Goal: Navigation & Orientation: Find specific page/section

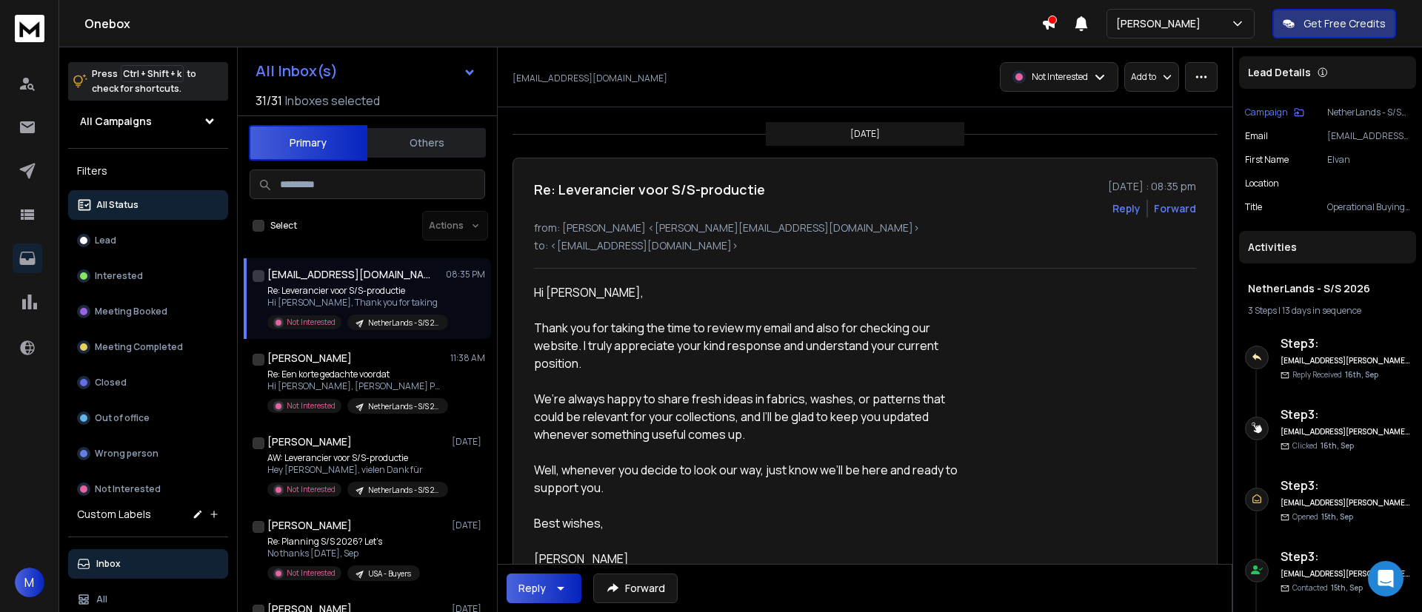
scroll to position [111, 0]
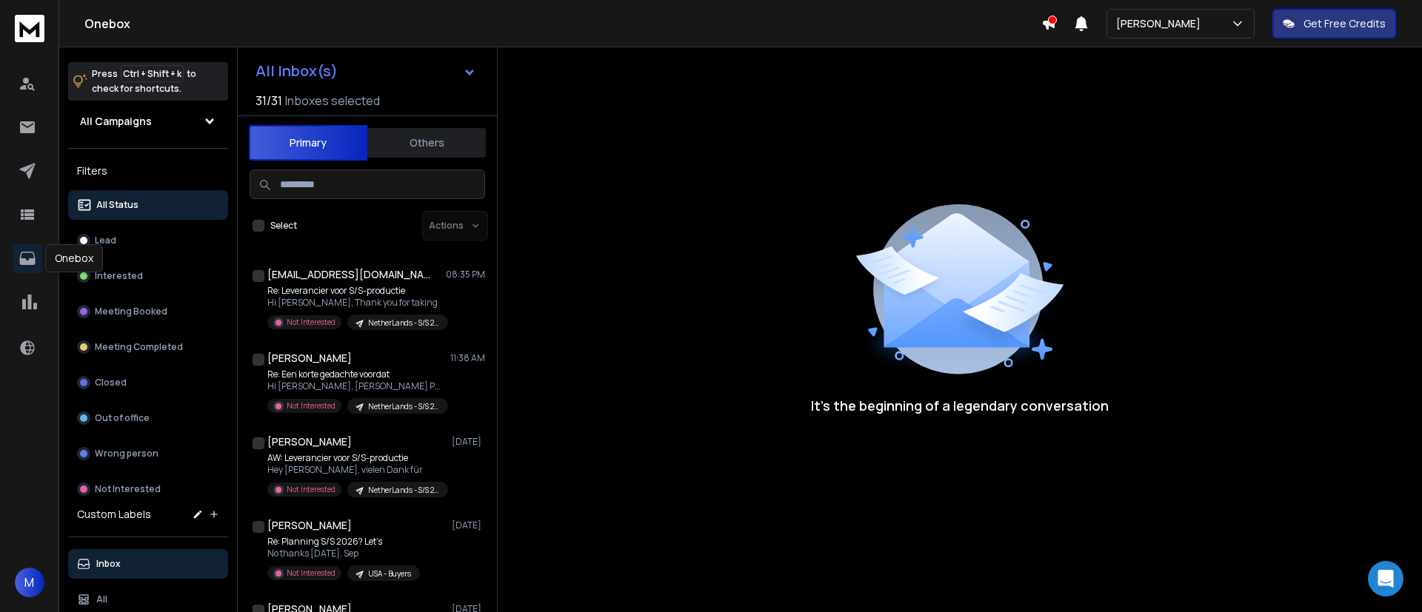
click at [28, 265] on icon at bounding box center [28, 259] width 18 height 18
